Goal: Task Accomplishment & Management: Complete application form

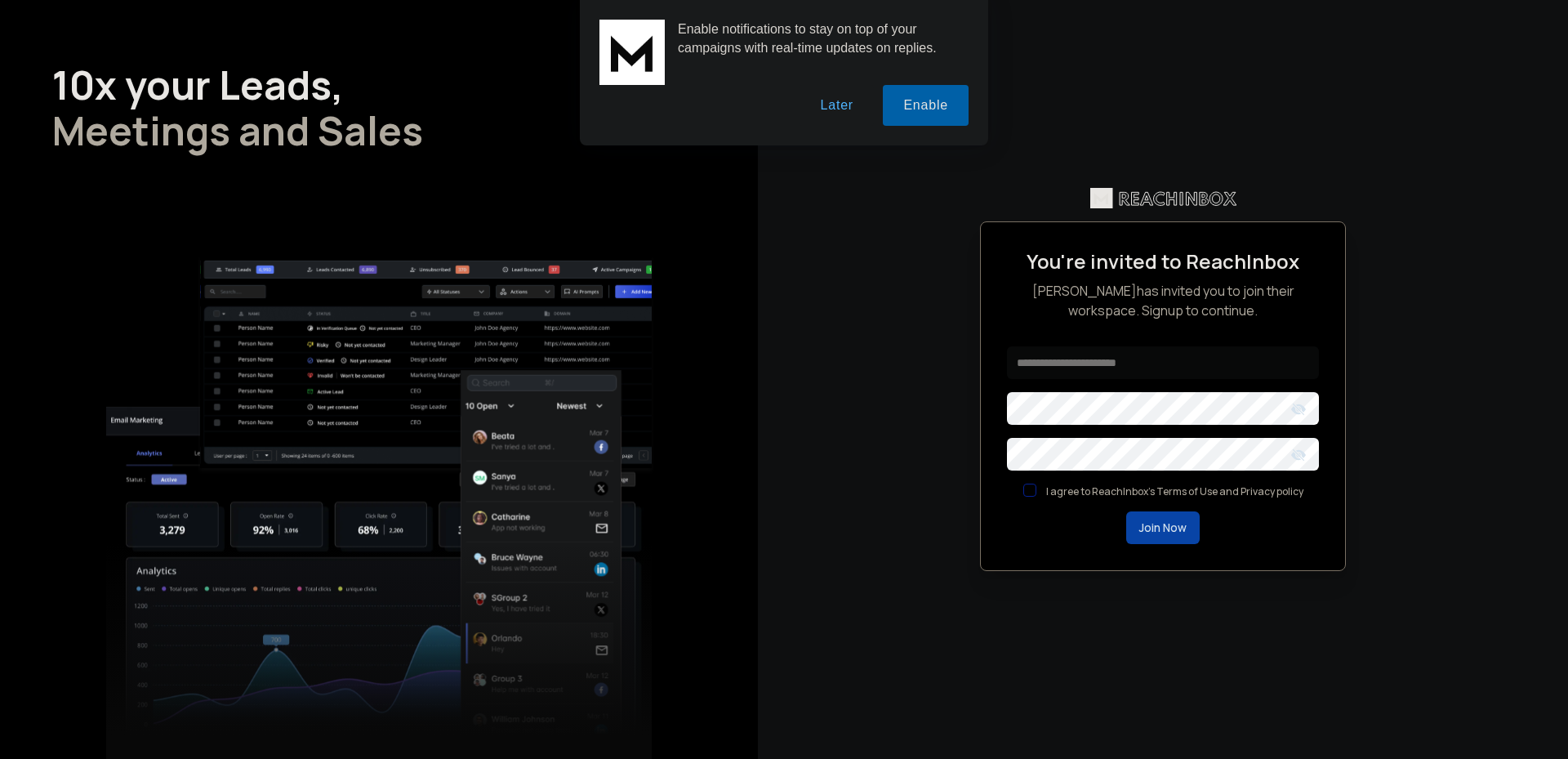
click at [1000, 459] on div "**********" at bounding box center [1163, 396] width 366 height 349
click at [957, 410] on div "**********" at bounding box center [1163, 380] width 810 height 759
click at [1173, 531] on button "Join Now" at bounding box center [1162, 528] width 74 height 33
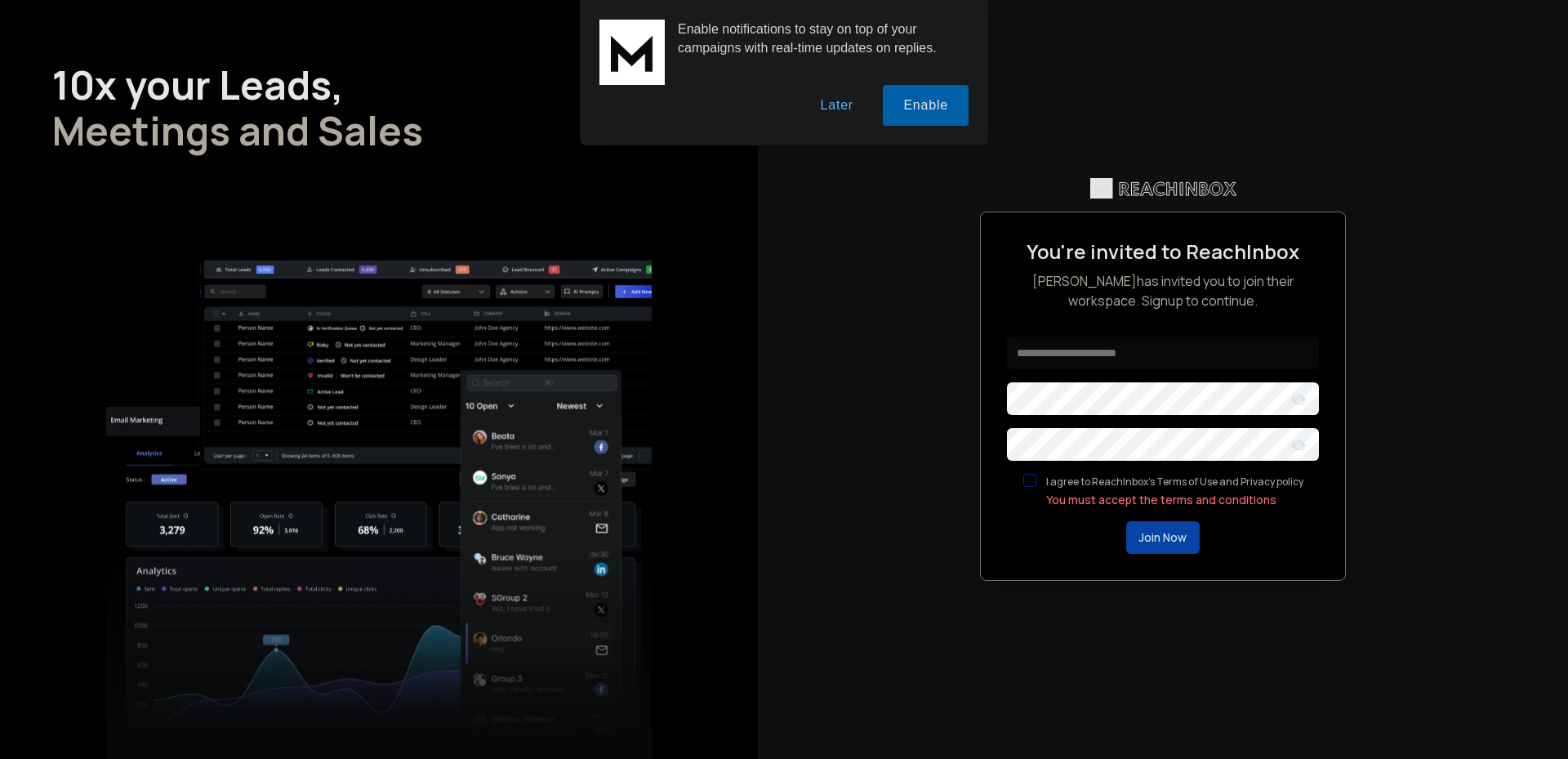
click at [1037, 486] on button "I agree to ReachInbox's Terms of Use and Privacy policy" at bounding box center [1029, 480] width 13 height 13
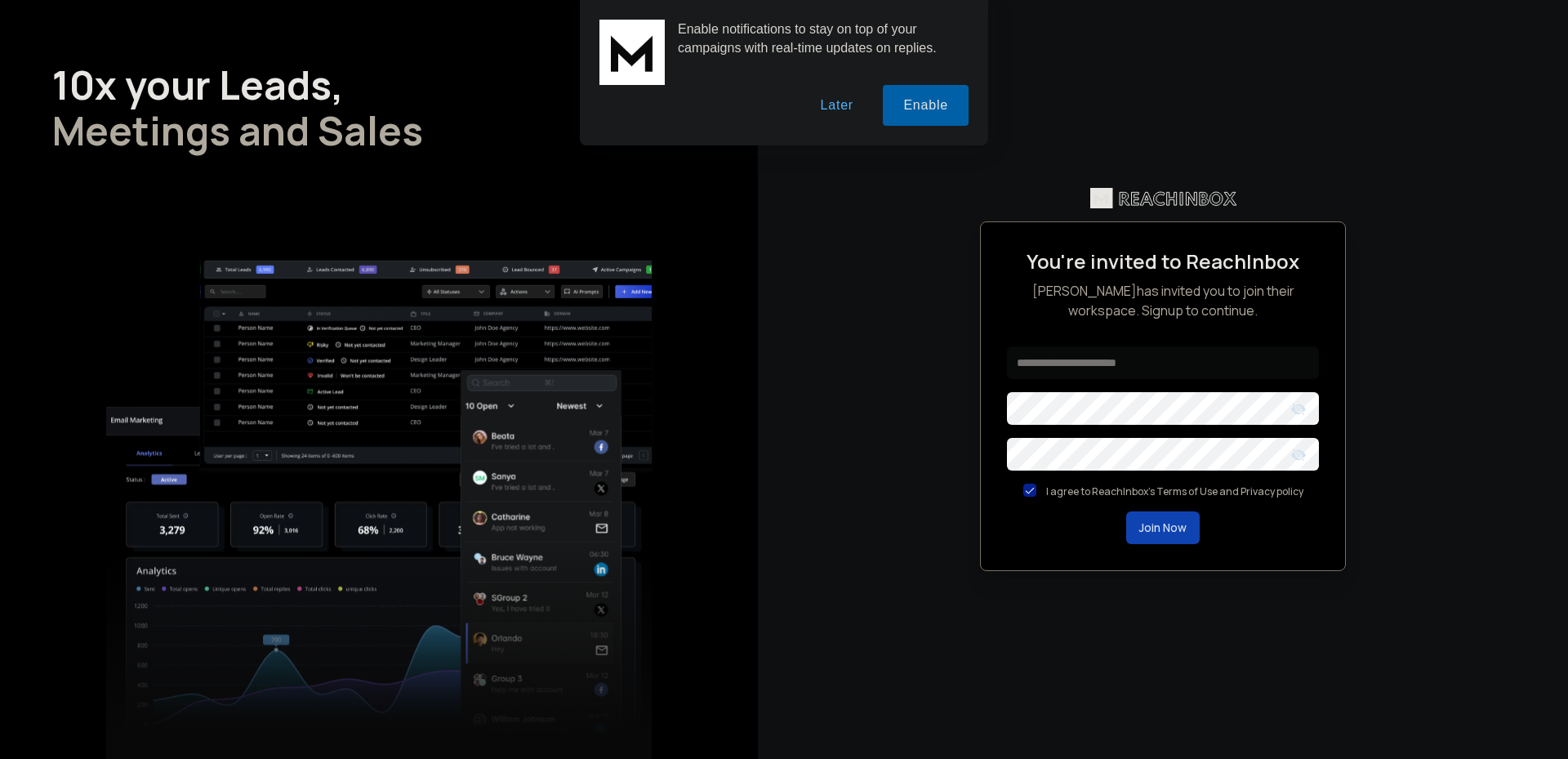
click at [1165, 527] on button "Join Now" at bounding box center [1162, 528] width 74 height 33
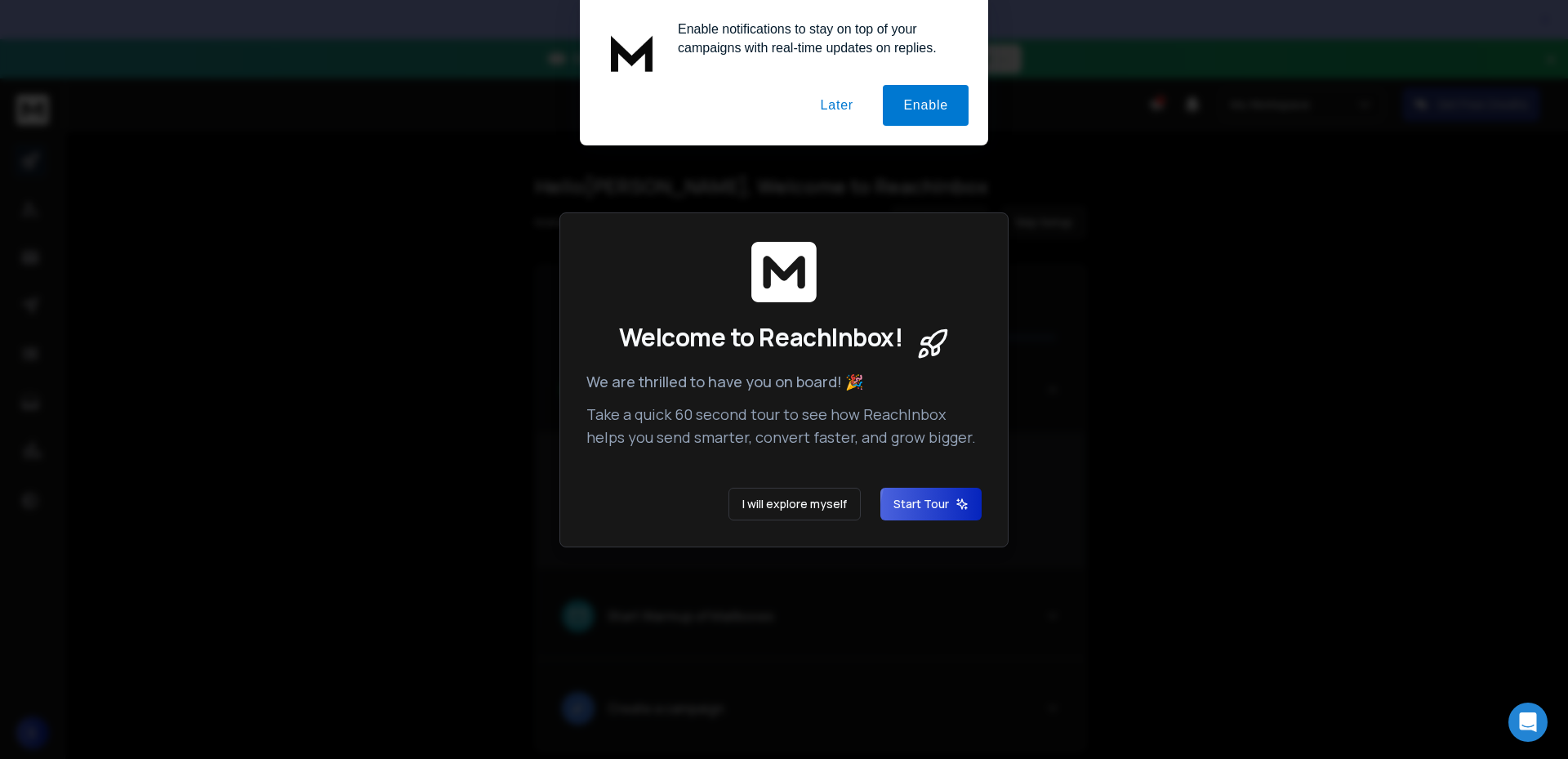
click at [373, 214] on div at bounding box center [784, 380] width 1568 height 759
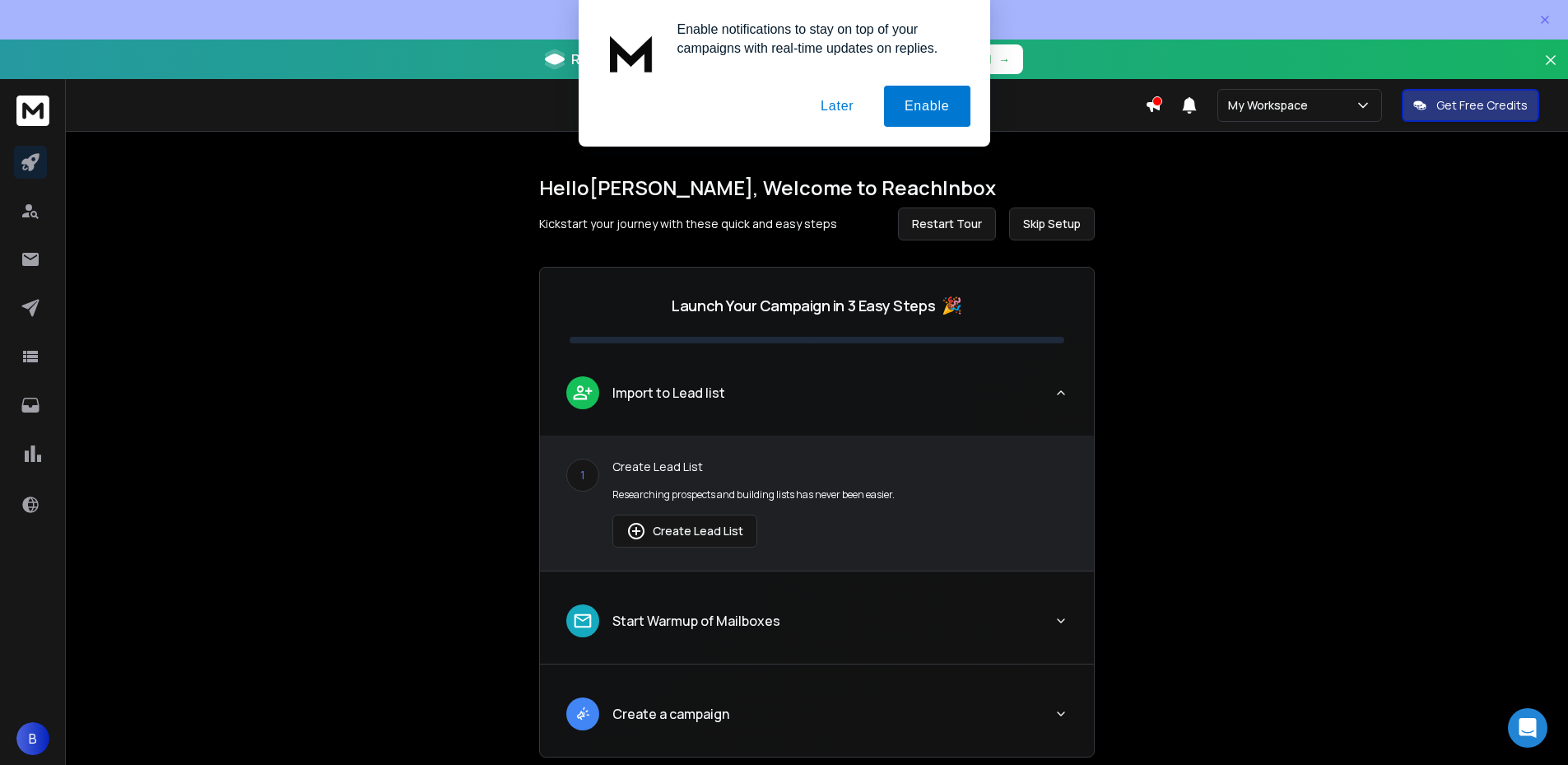
click at [261, 27] on div "Enable notifications to stay on top of your campaigns with real-time updates on…" at bounding box center [784, 73] width 1568 height 147
click at [851, 111] on button "Later" at bounding box center [837, 105] width 74 height 41
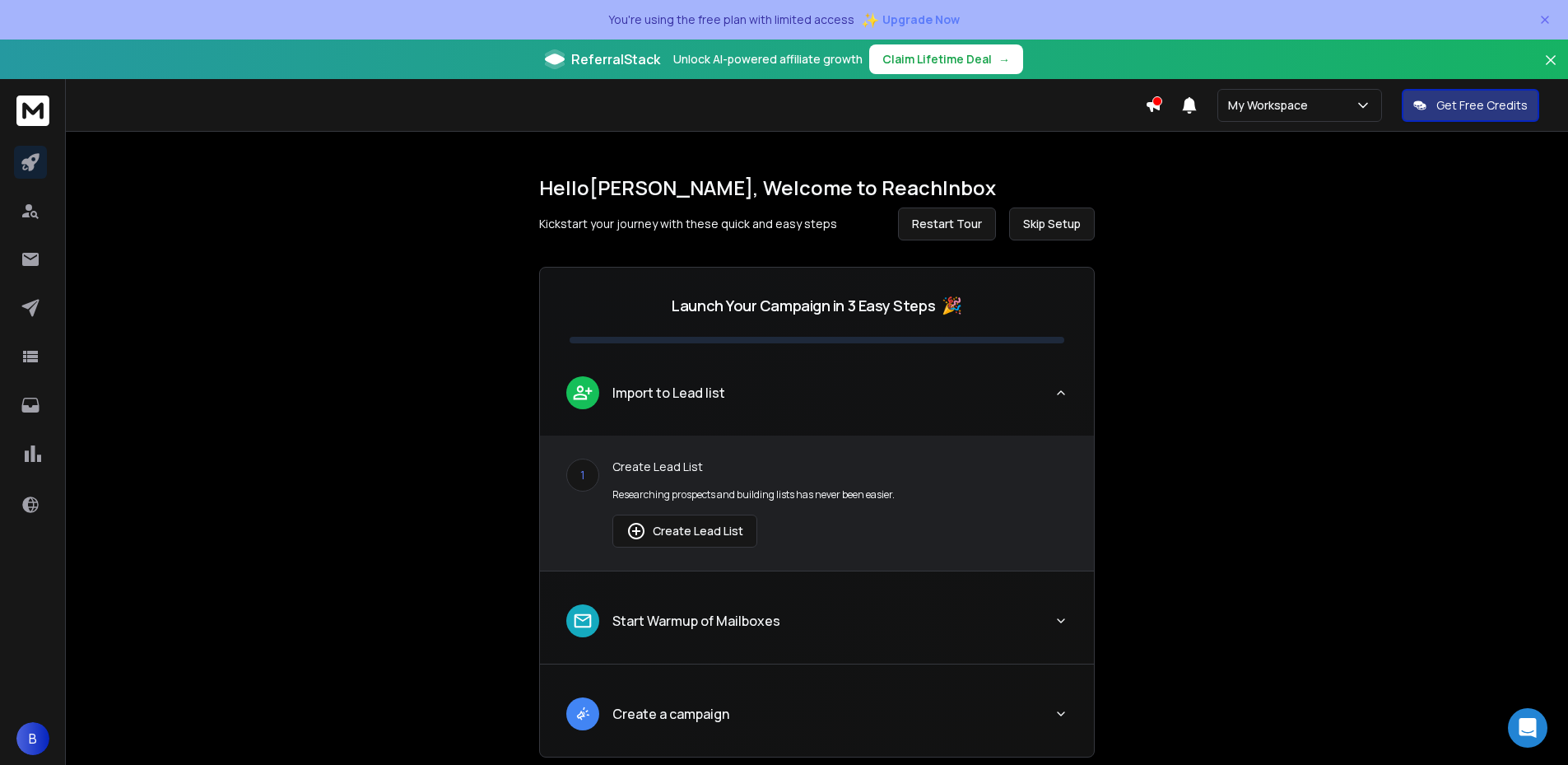
click at [1341, 229] on div "Hello Brian , Welcome to ReachInbox Kickstart your journey with these quick and…" at bounding box center [817, 466] width 1450 height 636
click at [1361, 95] on button "My Workspace" at bounding box center [1299, 105] width 164 height 33
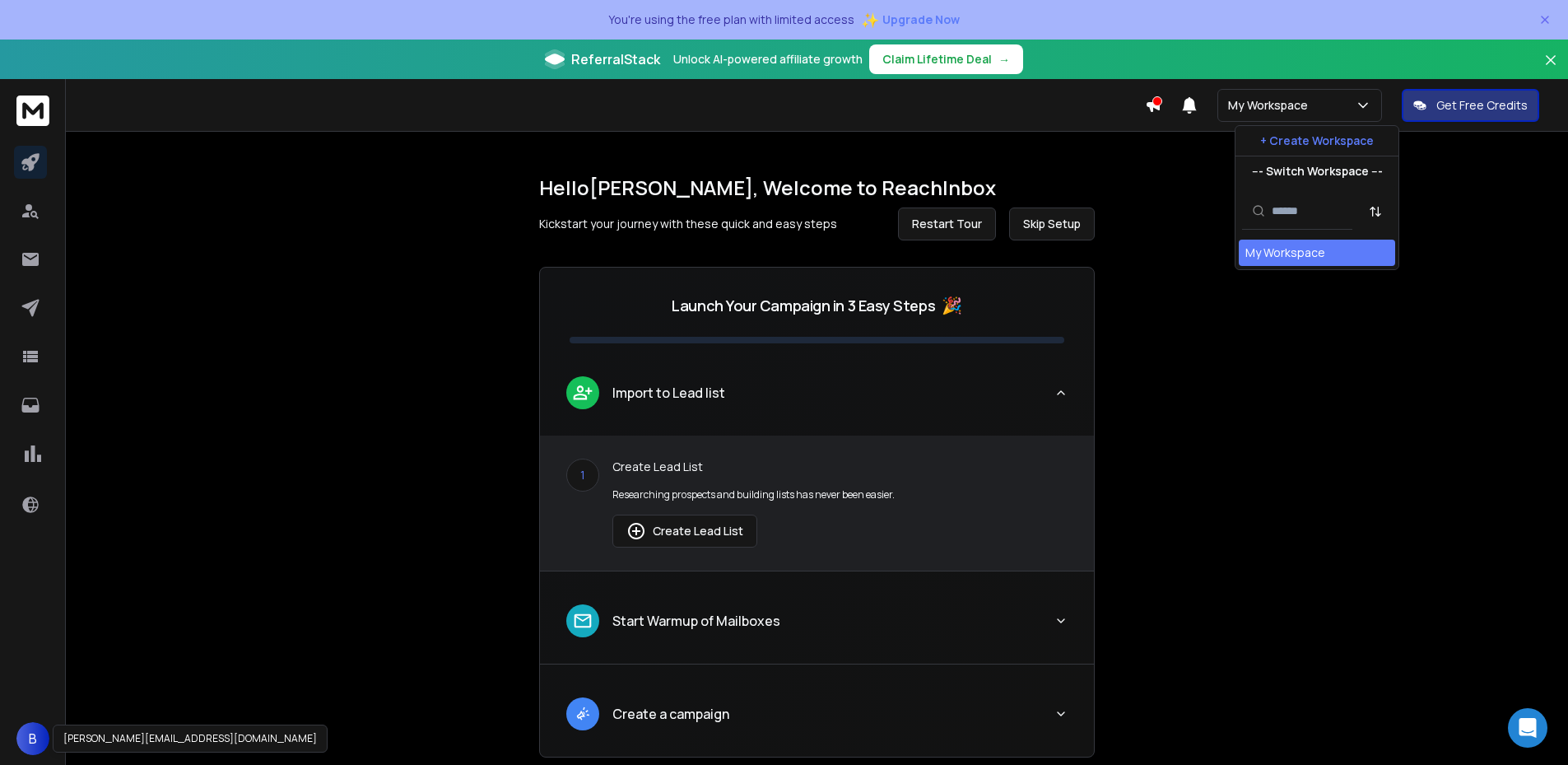
click at [39, 726] on span "B" at bounding box center [33, 738] width 33 height 33
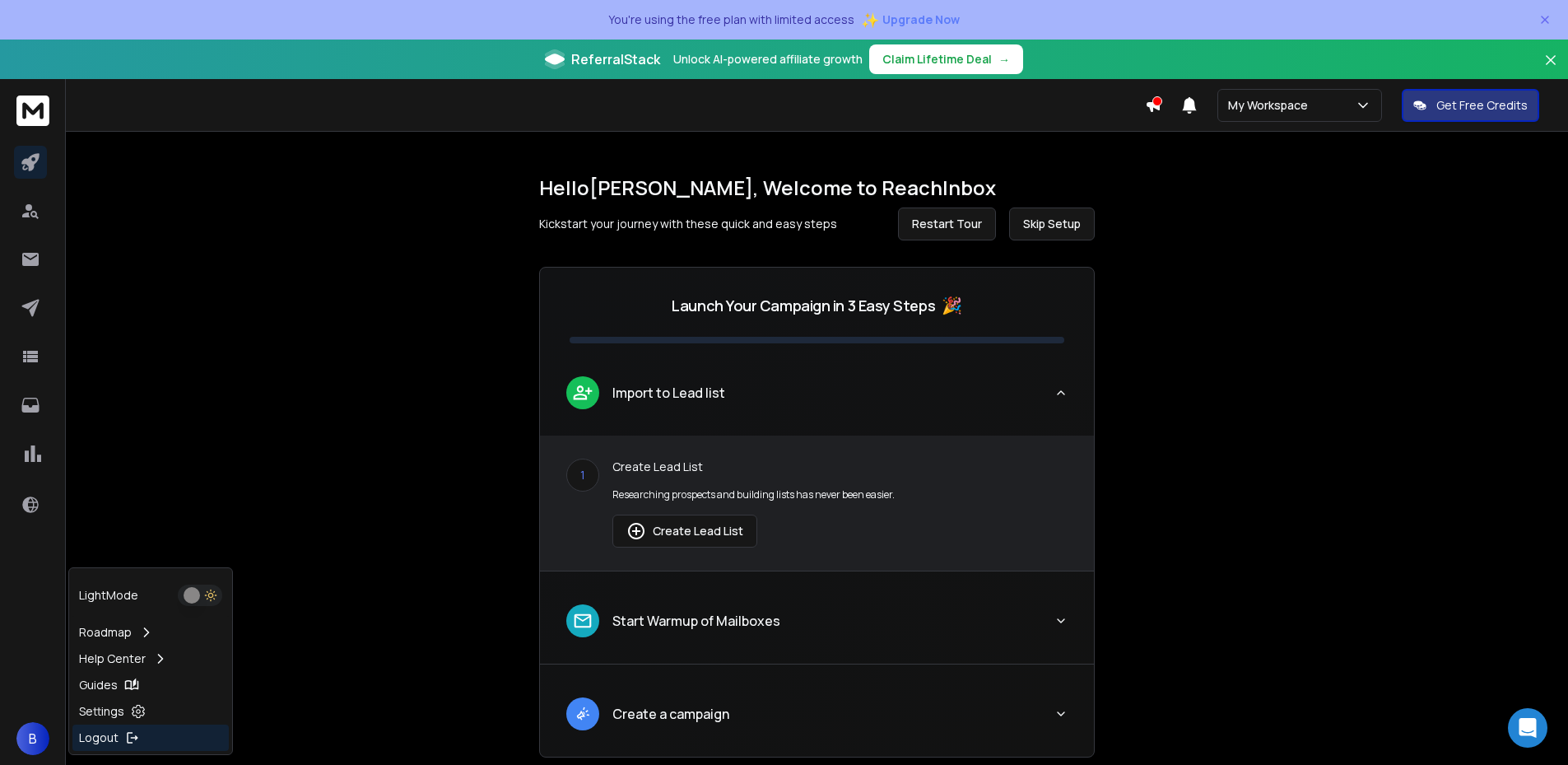
click at [88, 732] on p "Logout" at bounding box center [98, 737] width 39 height 17
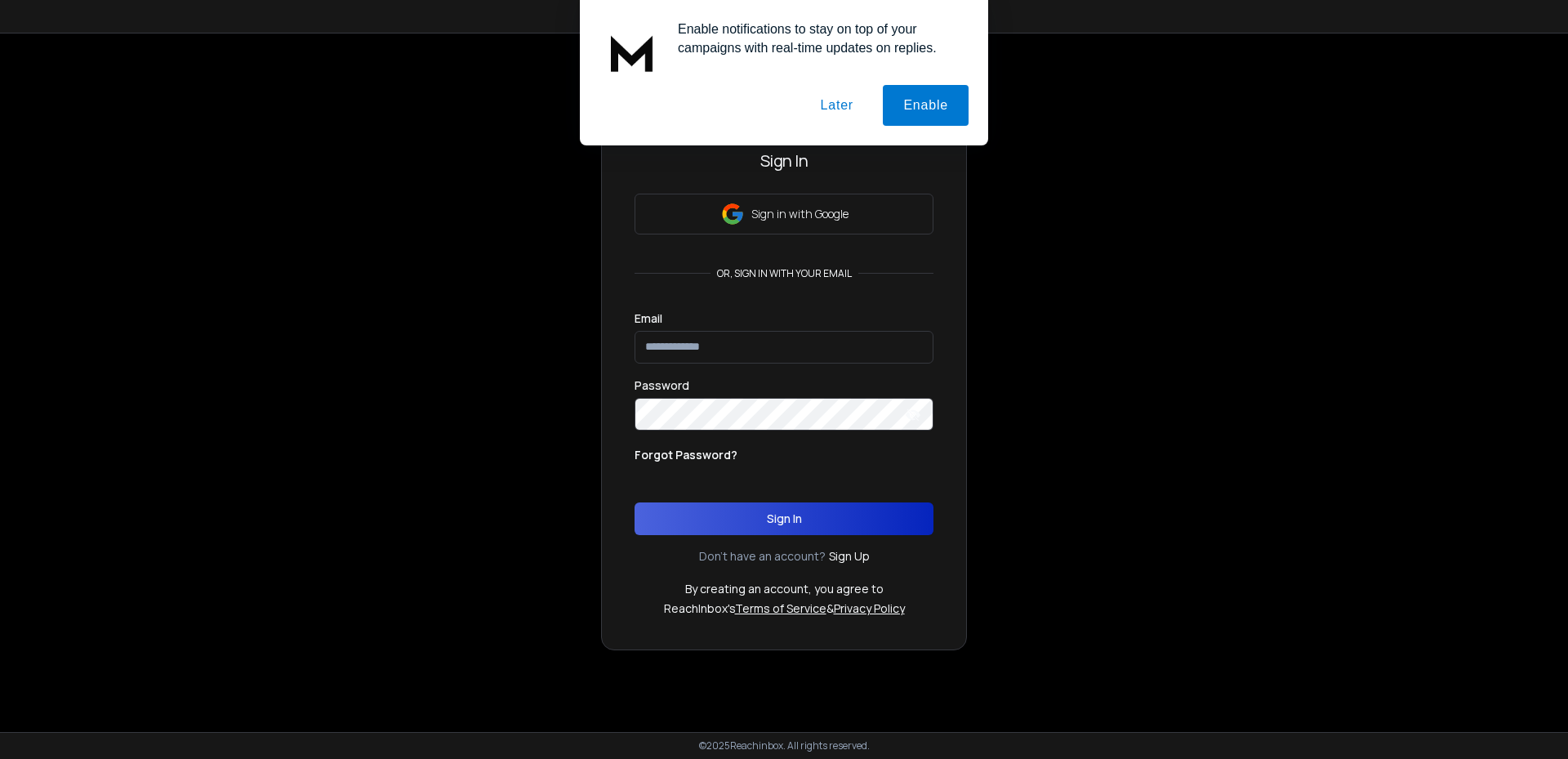
click at [832, 111] on button "Later" at bounding box center [835, 105] width 74 height 41
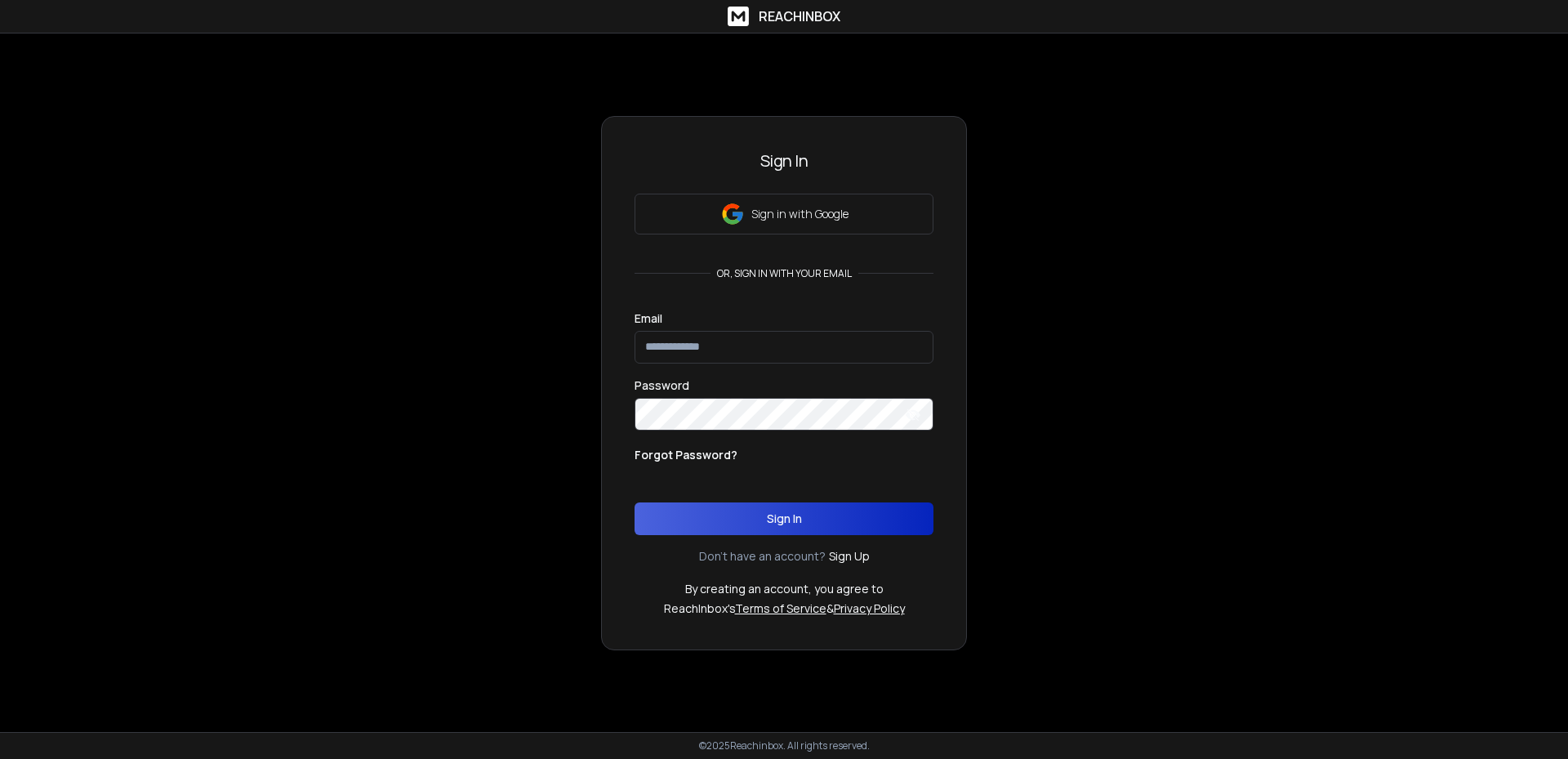
click at [723, 355] on input "email" at bounding box center [784, 347] width 298 height 33
click at [934, 351] on nordpass-icon at bounding box center [934, 347] width 0 height 33
click at [856, 353] on input "email" at bounding box center [784, 347] width 298 height 33
type input "**********"
click at [634, 502] on button "Sign In" at bounding box center [784, 519] width 298 height 33
